Goal: Task Accomplishment & Management: Manage account settings

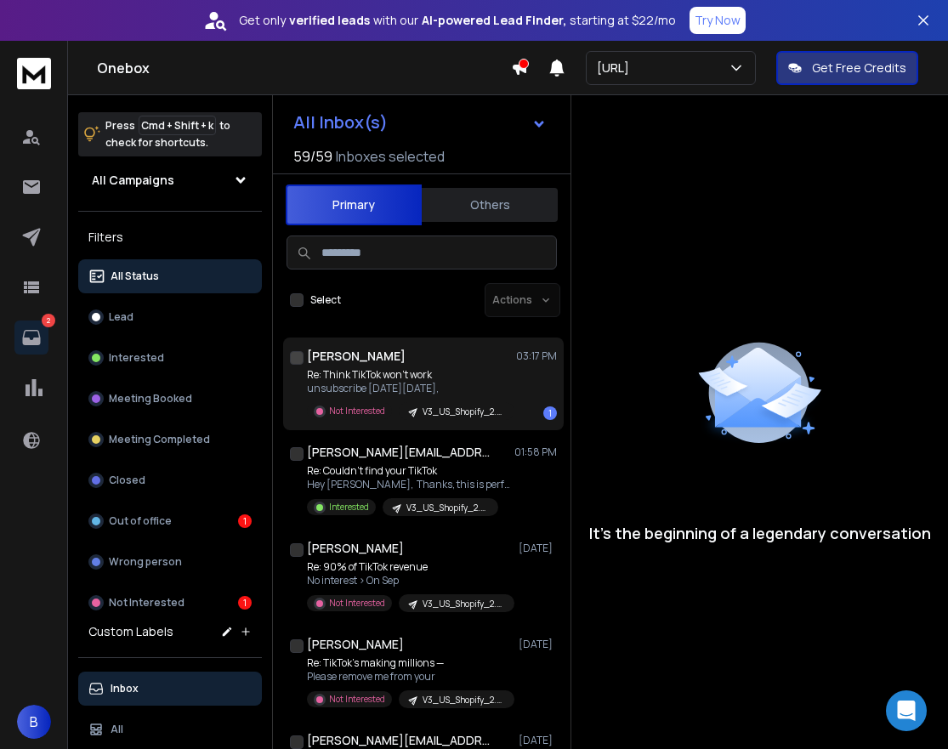
click at [461, 382] on p "unsubscribe On Mon, Sep 15," at bounding box center [409, 389] width 204 height 14
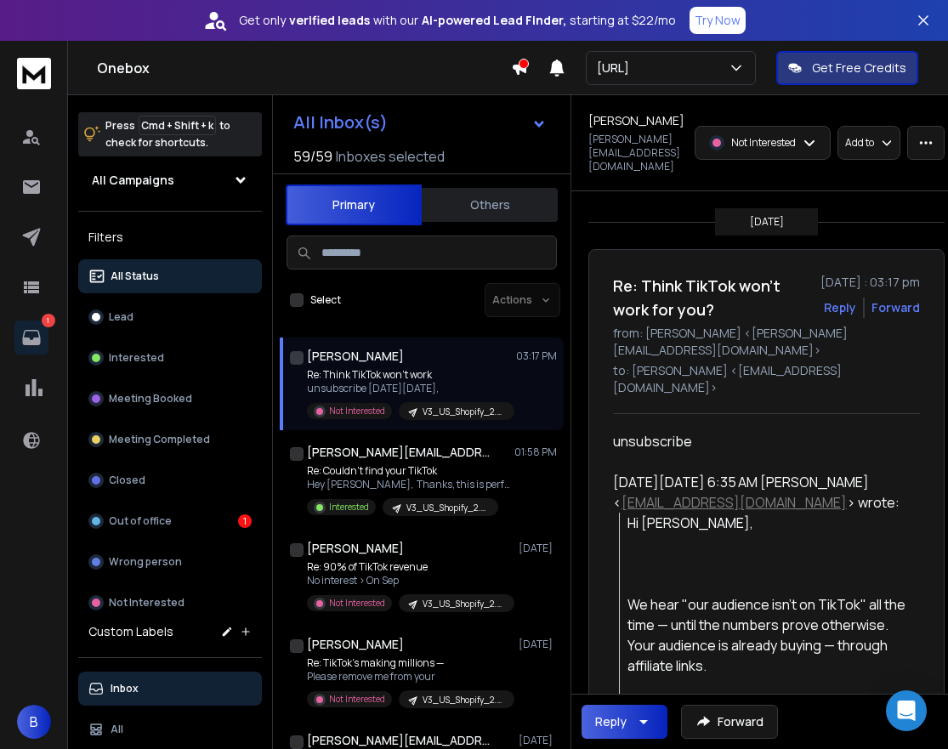
click at [925, 135] on icon "button" at bounding box center [925, 142] width 15 height 15
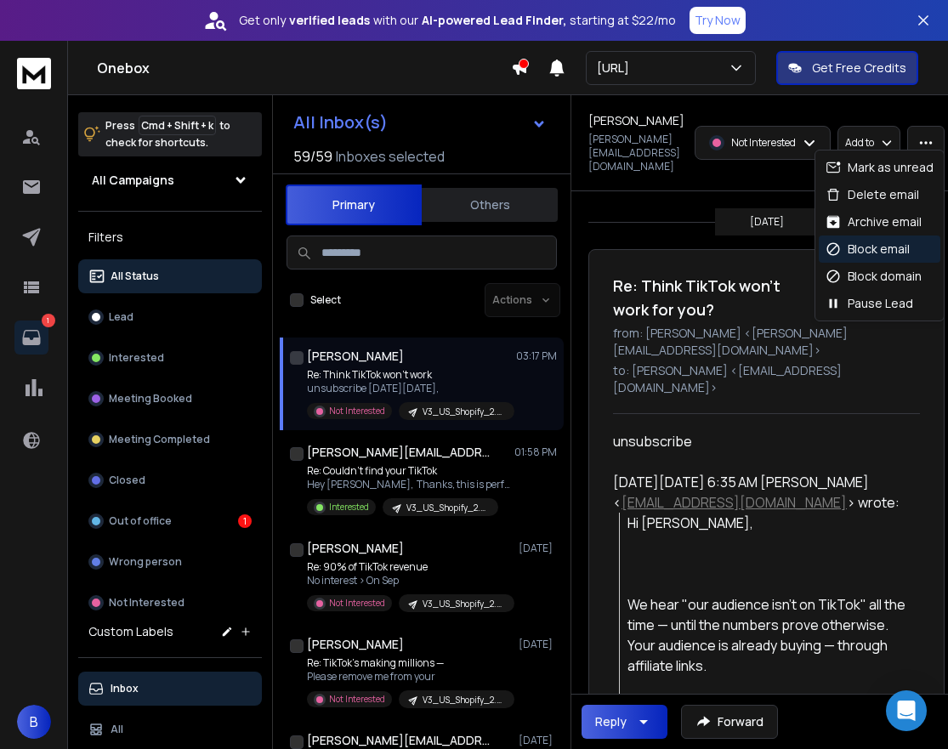
click at [872, 245] on div "Block email" at bounding box center [867, 249] width 84 height 17
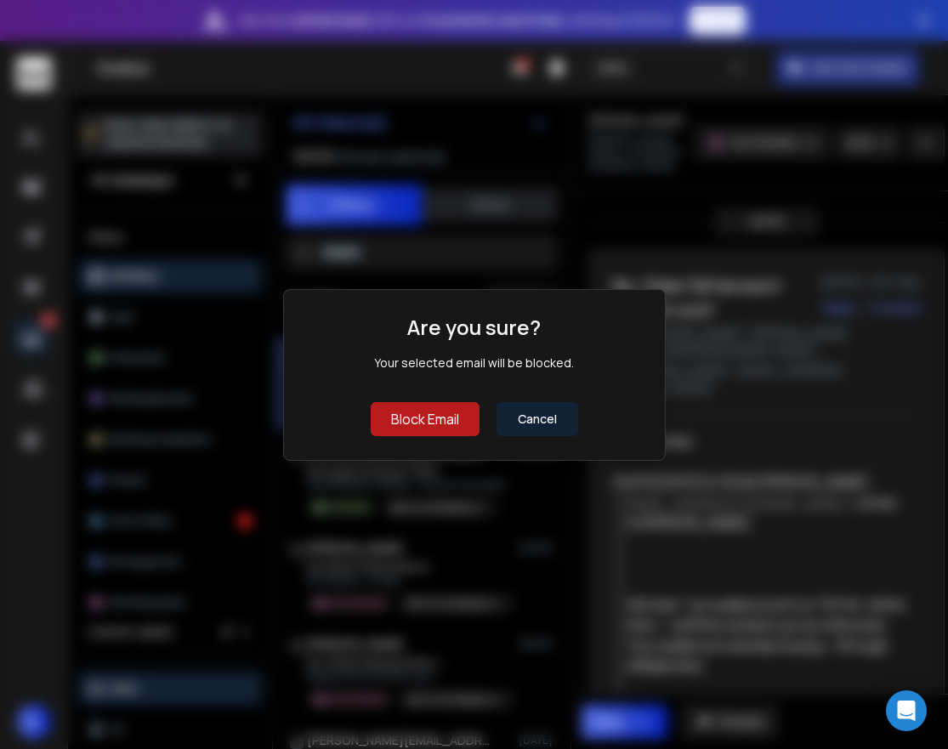
click at [451, 415] on button "Block Email" at bounding box center [425, 419] width 109 height 34
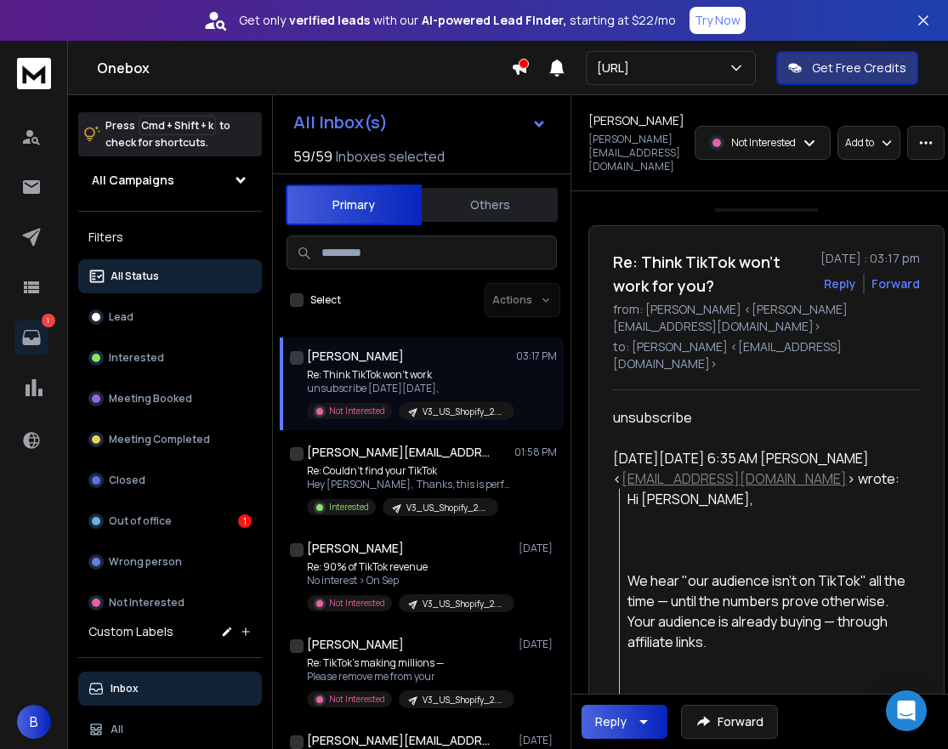
scroll to position [11, 0]
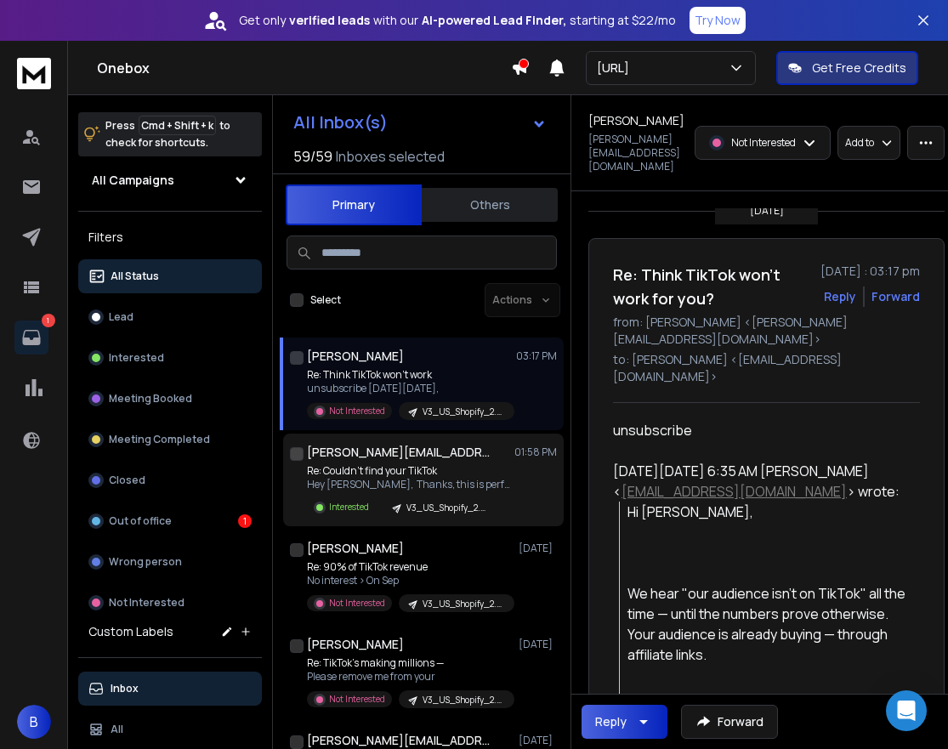
click at [392, 448] on h1 "dave@tacticalflowmeter.com" at bounding box center [400, 452] width 187 height 17
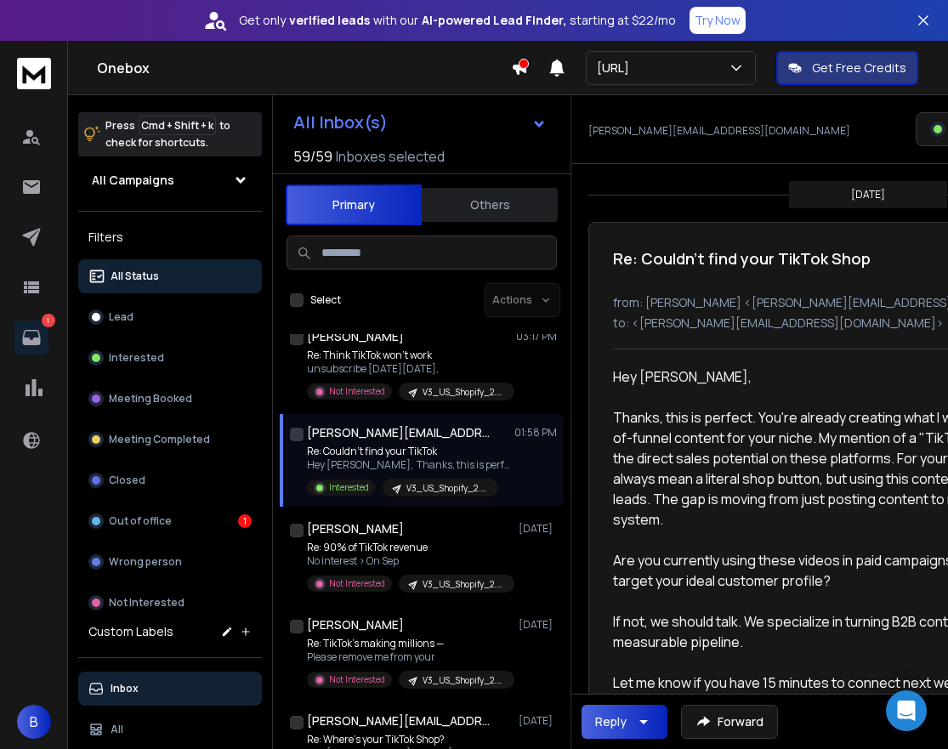
scroll to position [0, 0]
